Goal: Task Accomplishment & Management: Manage account settings

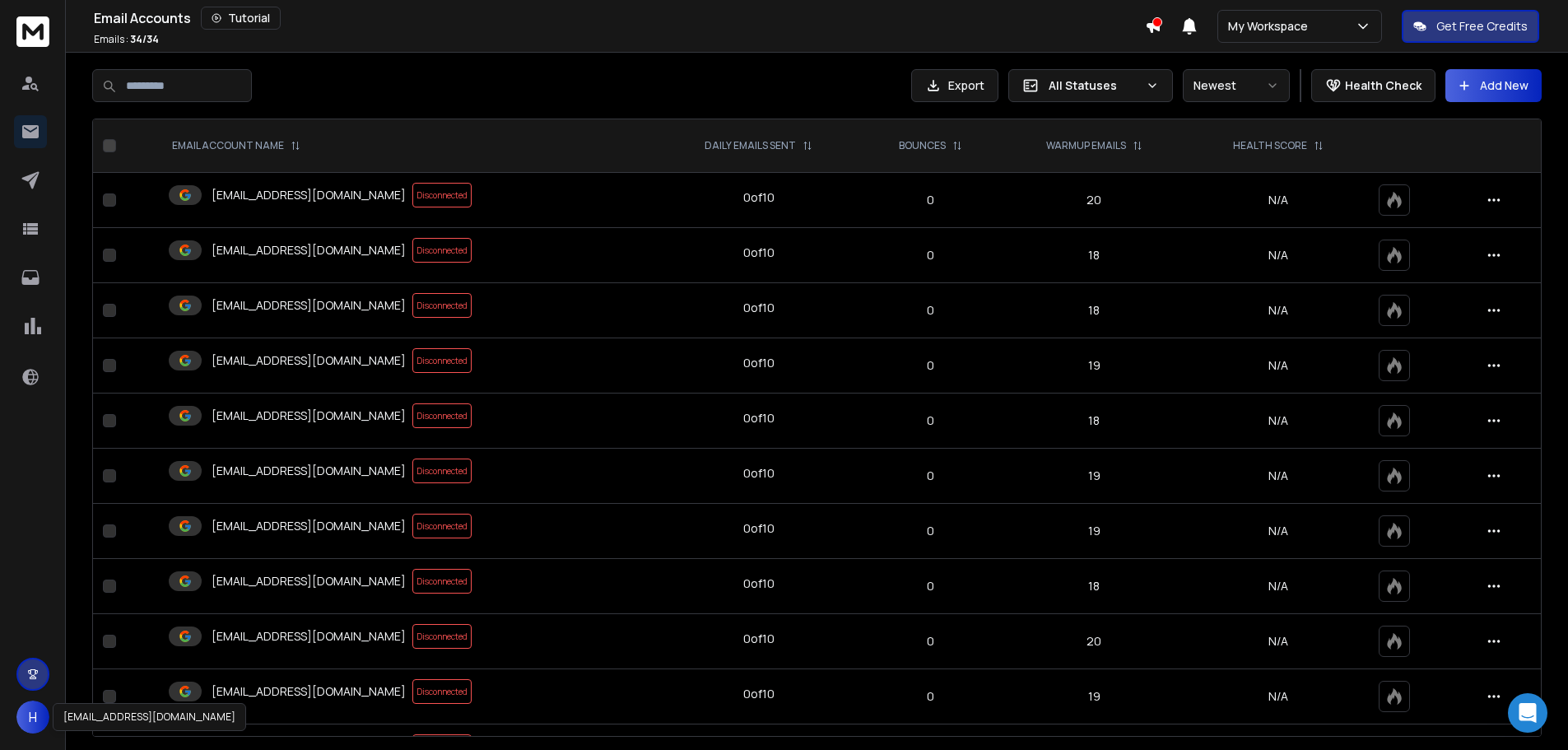
click at [23, 727] on span "H" at bounding box center [33, 717] width 33 height 33
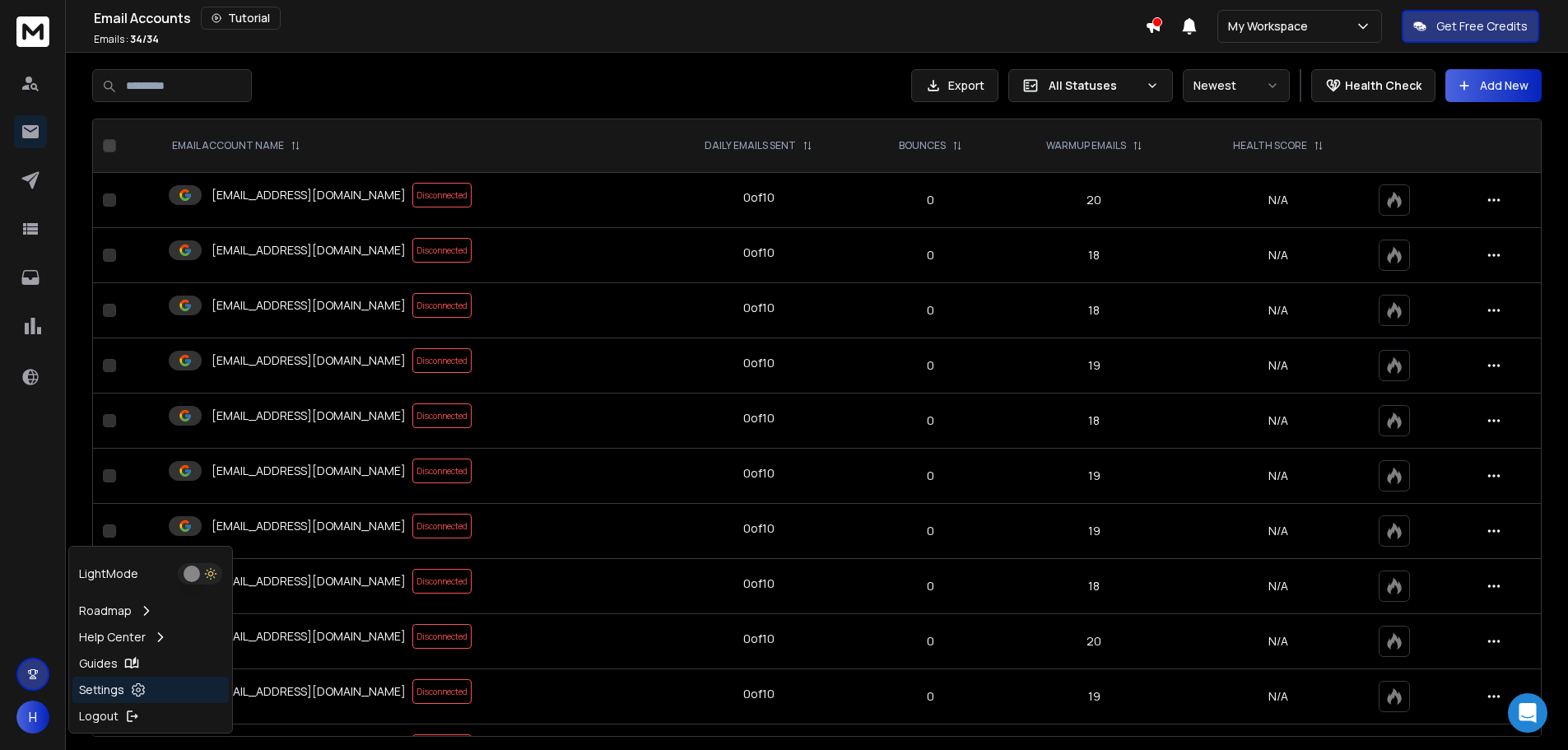
click at [166, 682] on div "Settings" at bounding box center [150, 689] width 156 height 26
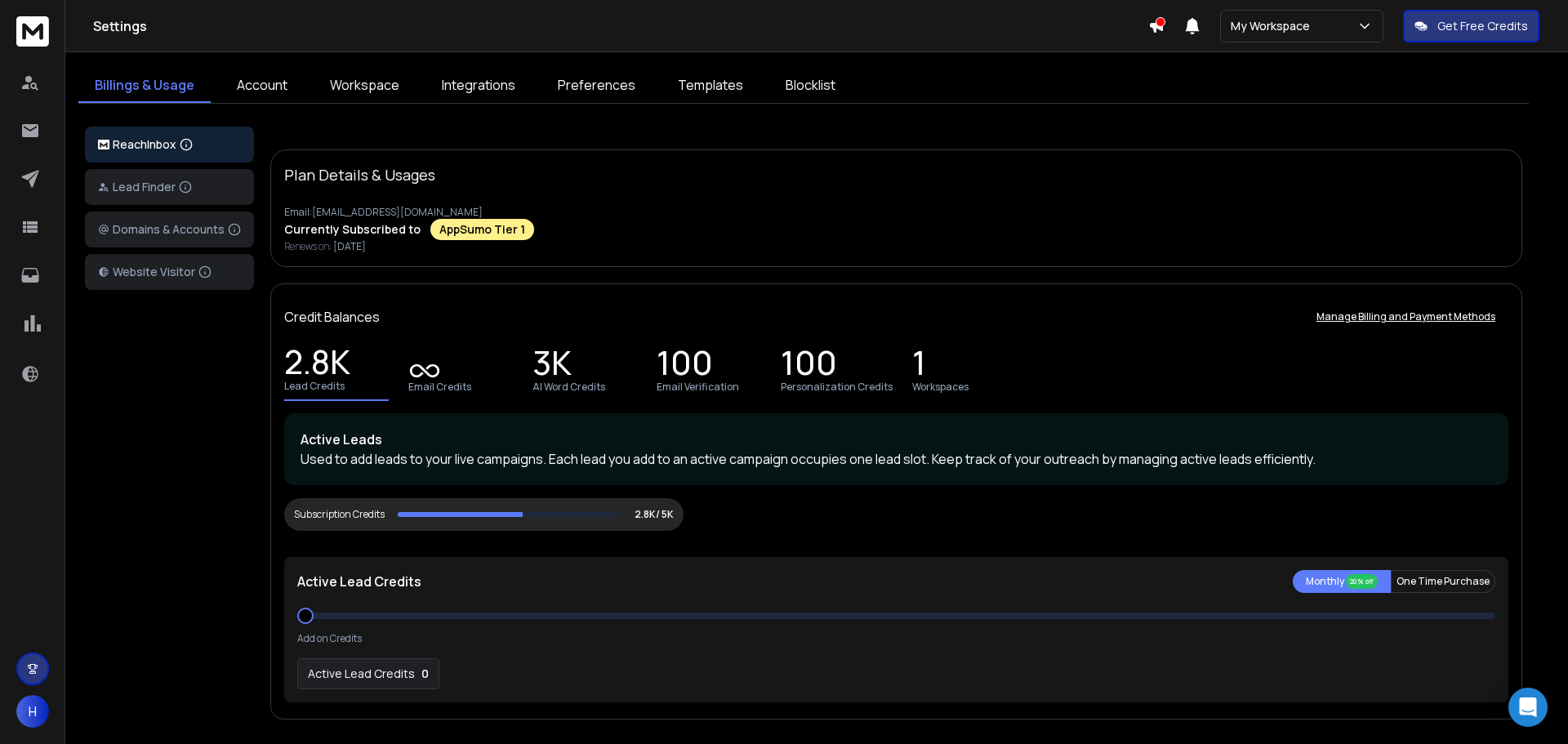
click at [448, 82] on link "Integrations" at bounding box center [478, 85] width 106 height 34
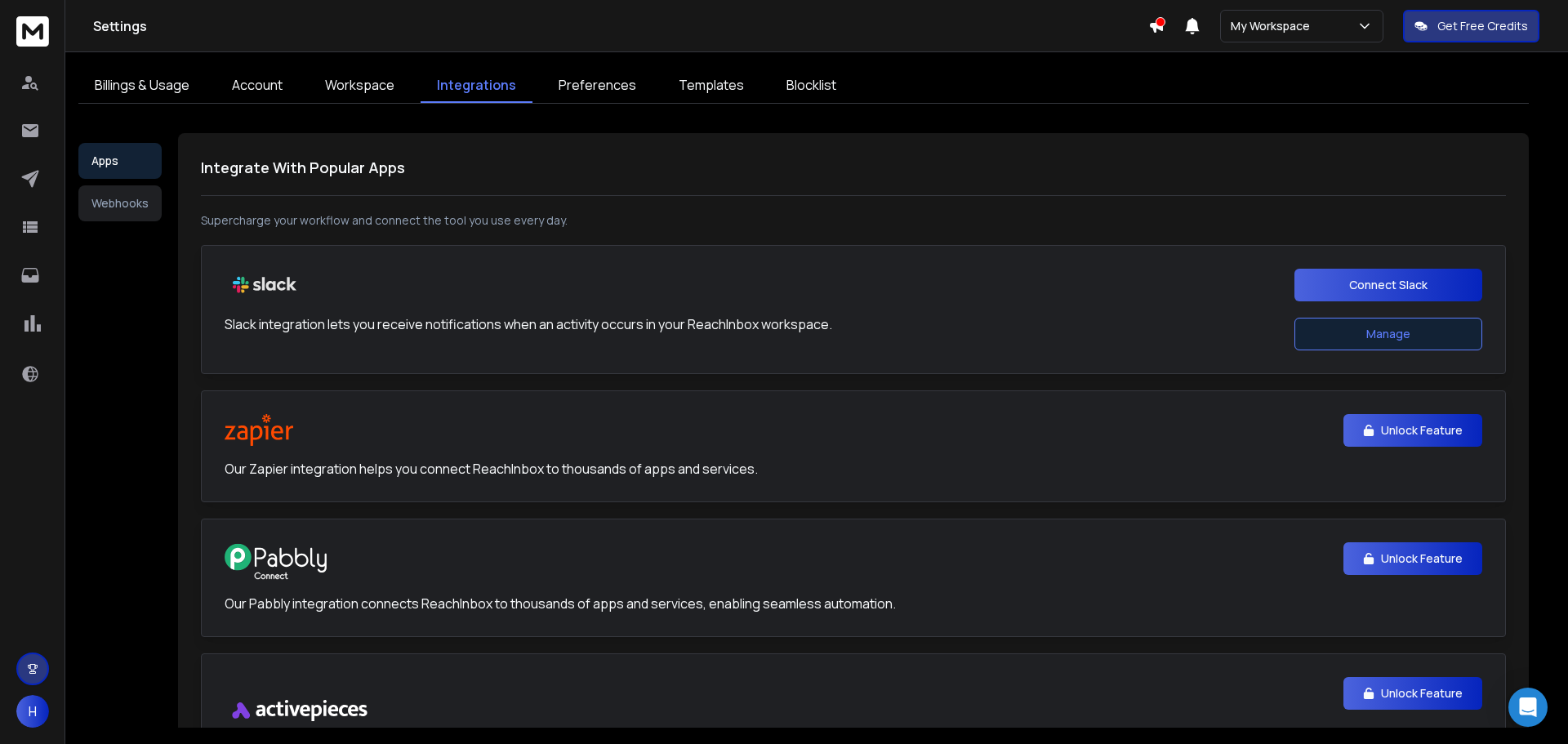
click at [1422, 332] on button "Manage" at bounding box center [1388, 334] width 187 height 32
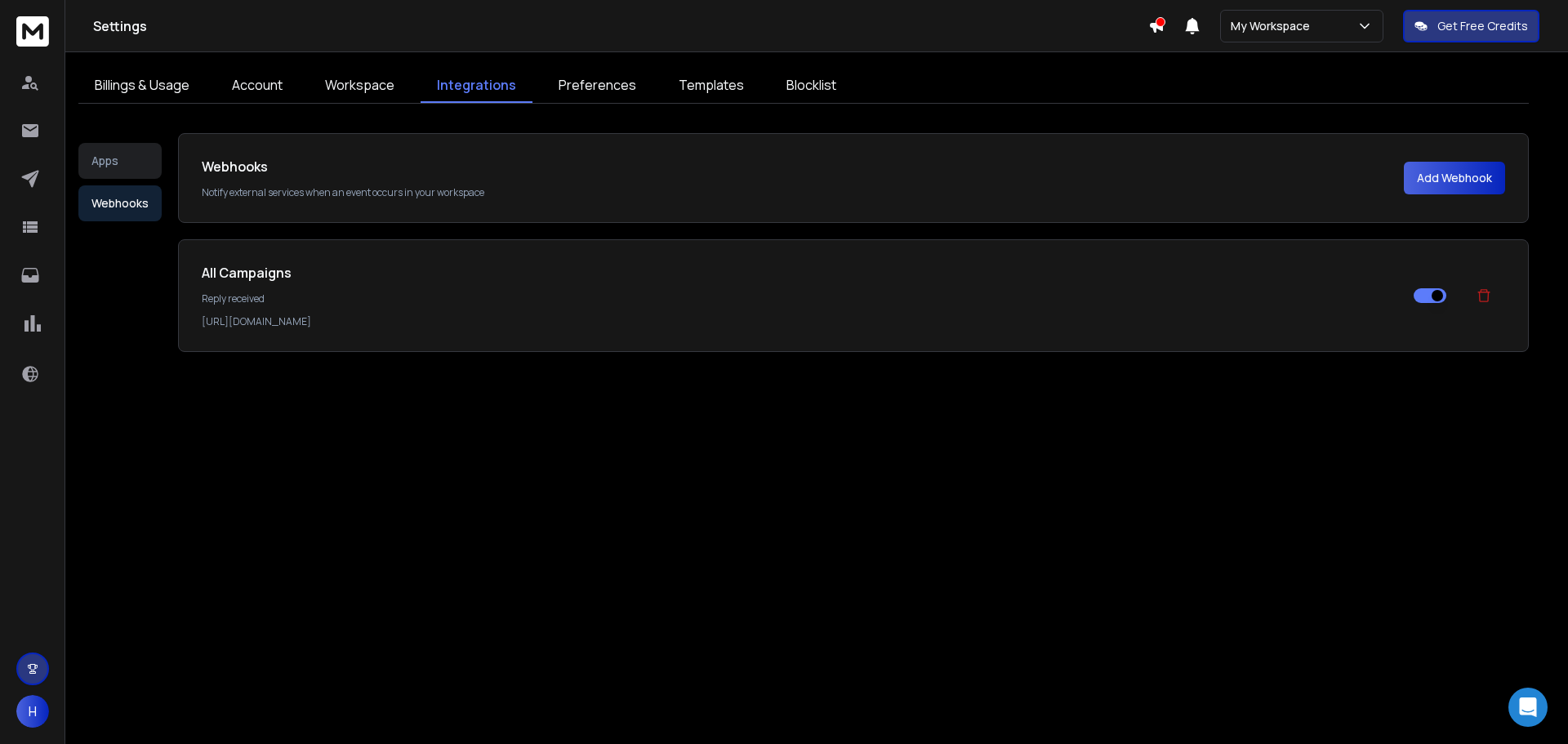
drag, startPoint x: 194, startPoint y: 322, endPoint x: 643, endPoint y: 323, distance: 449.0
click at [643, 323] on div "All Campaigns Reply received [URL][DOMAIN_NAME]" at bounding box center [853, 296] width 1351 height 113
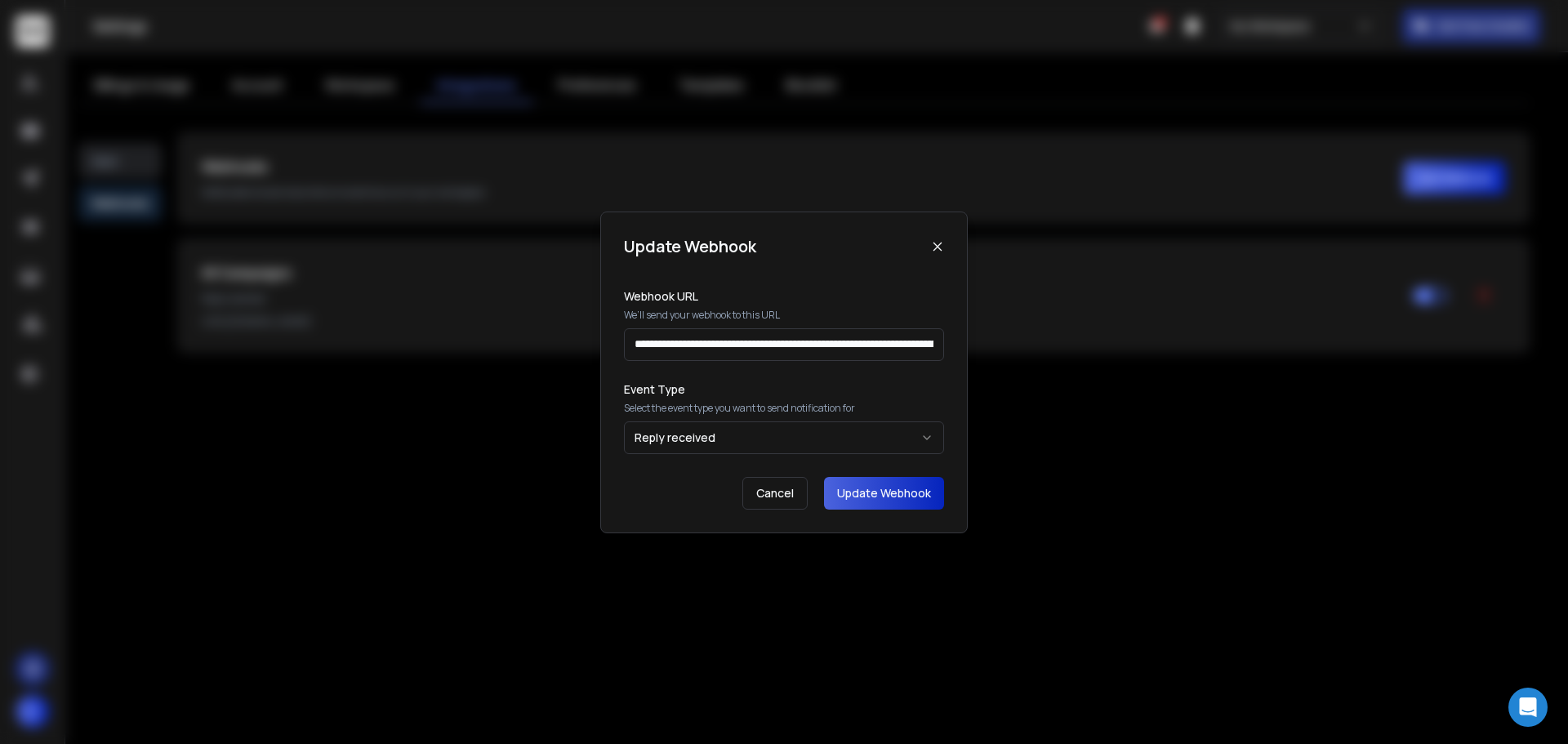
click at [675, 348] on input "**********" at bounding box center [784, 345] width 320 height 32
